Goal: Navigation & Orientation: Find specific page/section

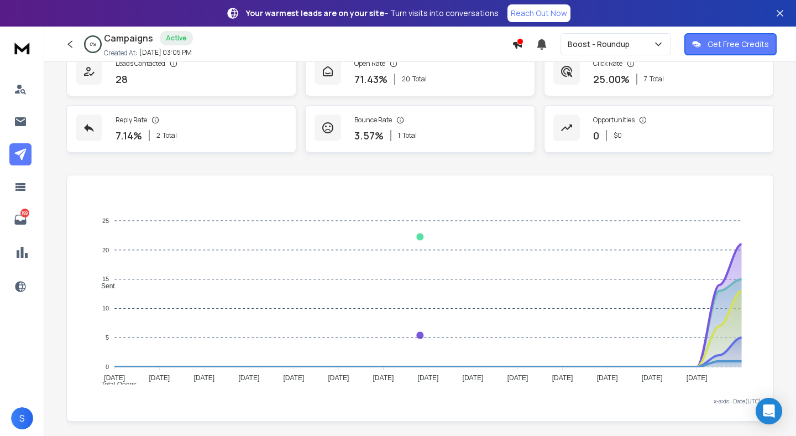
scroll to position [133, 0]
click at [24, 145] on link at bounding box center [20, 154] width 22 height 22
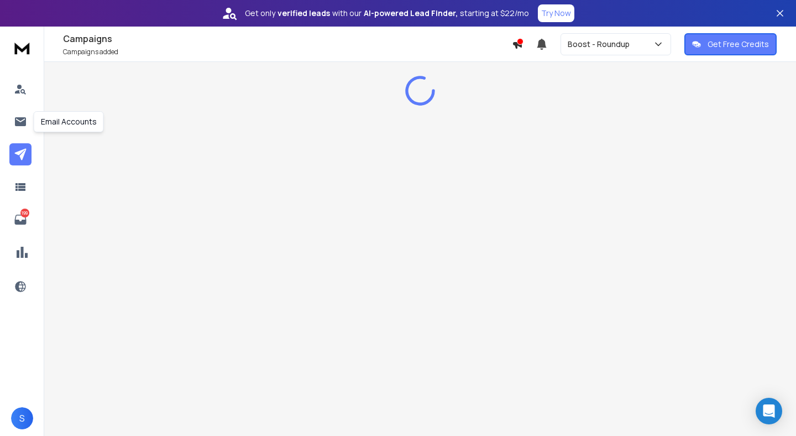
click at [22, 117] on icon at bounding box center [20, 121] width 13 height 13
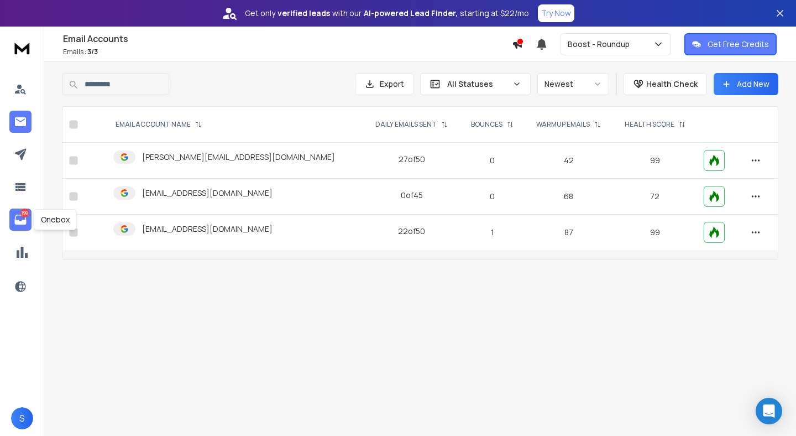
click at [24, 225] on icon at bounding box center [20, 219] width 13 height 13
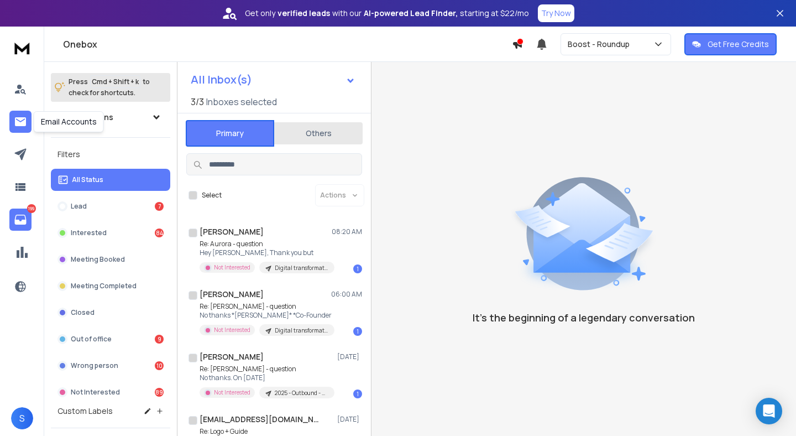
click at [18, 124] on icon at bounding box center [20, 121] width 11 height 9
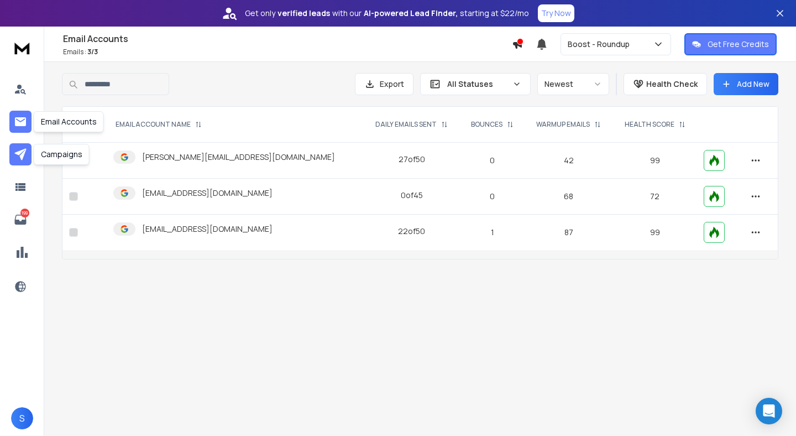
click at [15, 158] on icon at bounding box center [20, 154] width 13 height 13
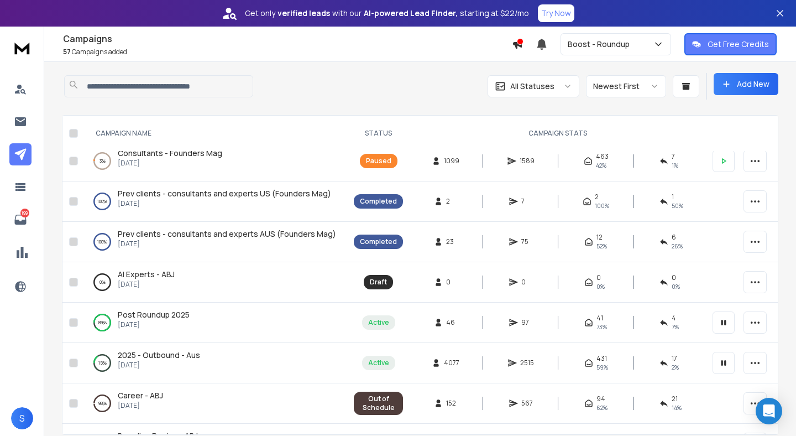
scroll to position [132, 0]
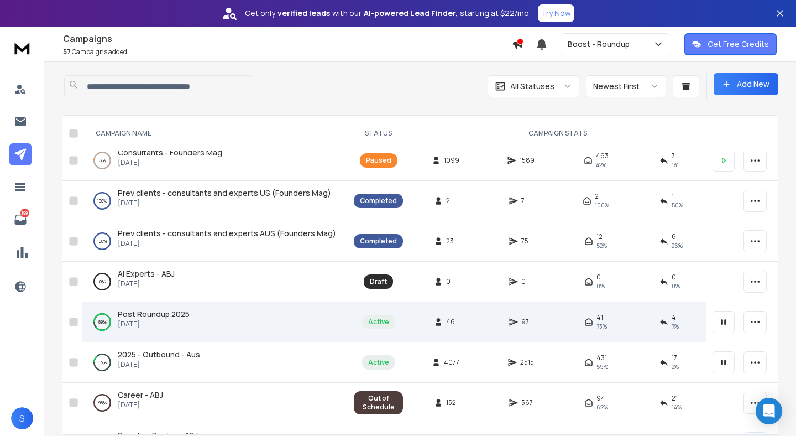
click at [176, 318] on span "Post Roundup 2025" at bounding box center [154, 313] width 72 height 11
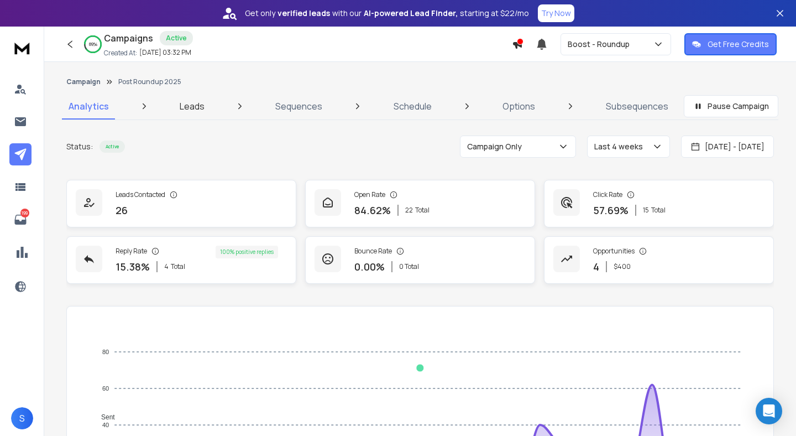
click at [202, 111] on p "Leads" at bounding box center [192, 105] width 25 height 13
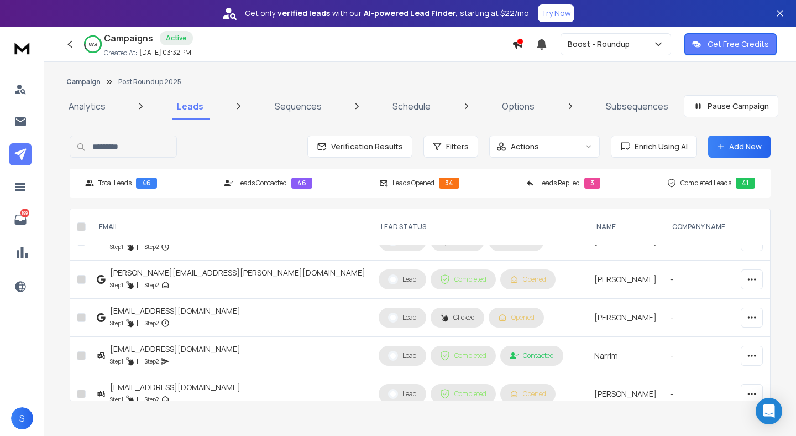
scroll to position [1607, 0]
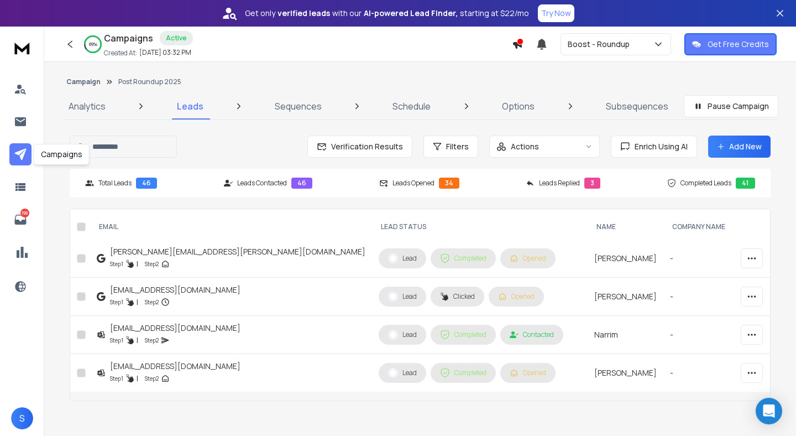
click at [28, 151] on link at bounding box center [20, 154] width 22 height 22
